Goal: Task Accomplishment & Management: Use online tool/utility

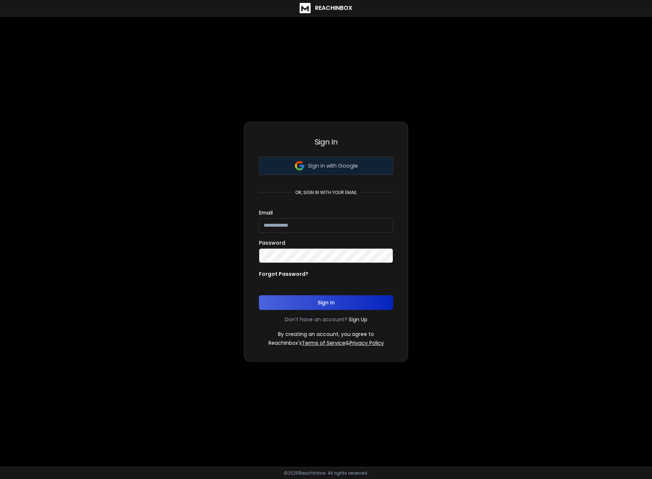
click at [337, 167] on p "Sign in with Google" at bounding box center [333, 165] width 50 height 7
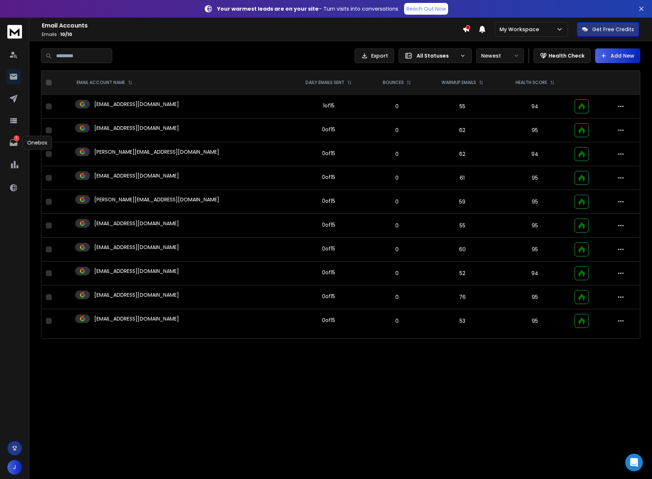
click at [20, 141] on body "Your warmest leads are on your site – Turn visits into conversations Reach Out …" at bounding box center [326, 239] width 652 height 479
click at [20, 141] on link "1" at bounding box center [13, 142] width 15 height 15
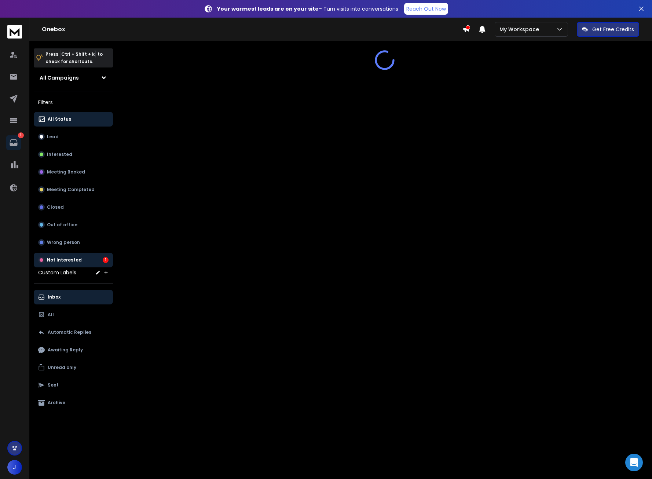
click at [62, 264] on button "Not Interested 1" at bounding box center [73, 260] width 79 height 15
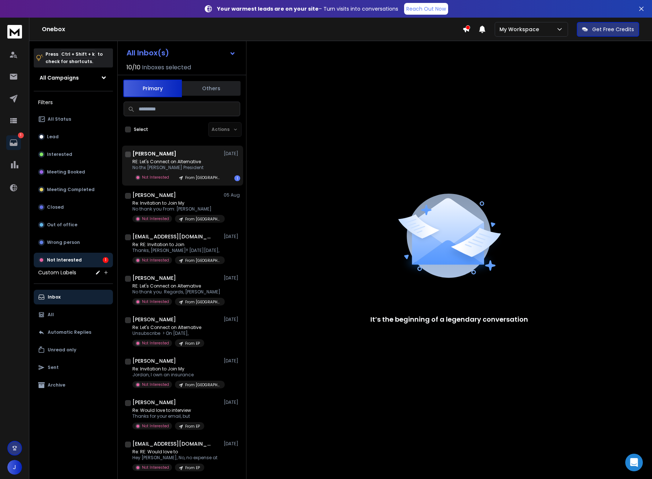
click at [168, 172] on div "RE: Let's Connect on Alternative No thx Kevin Lang President Not Interested Fro…" at bounding box center [178, 170] width 92 height 22
